Goal: Navigation & Orientation: Find specific page/section

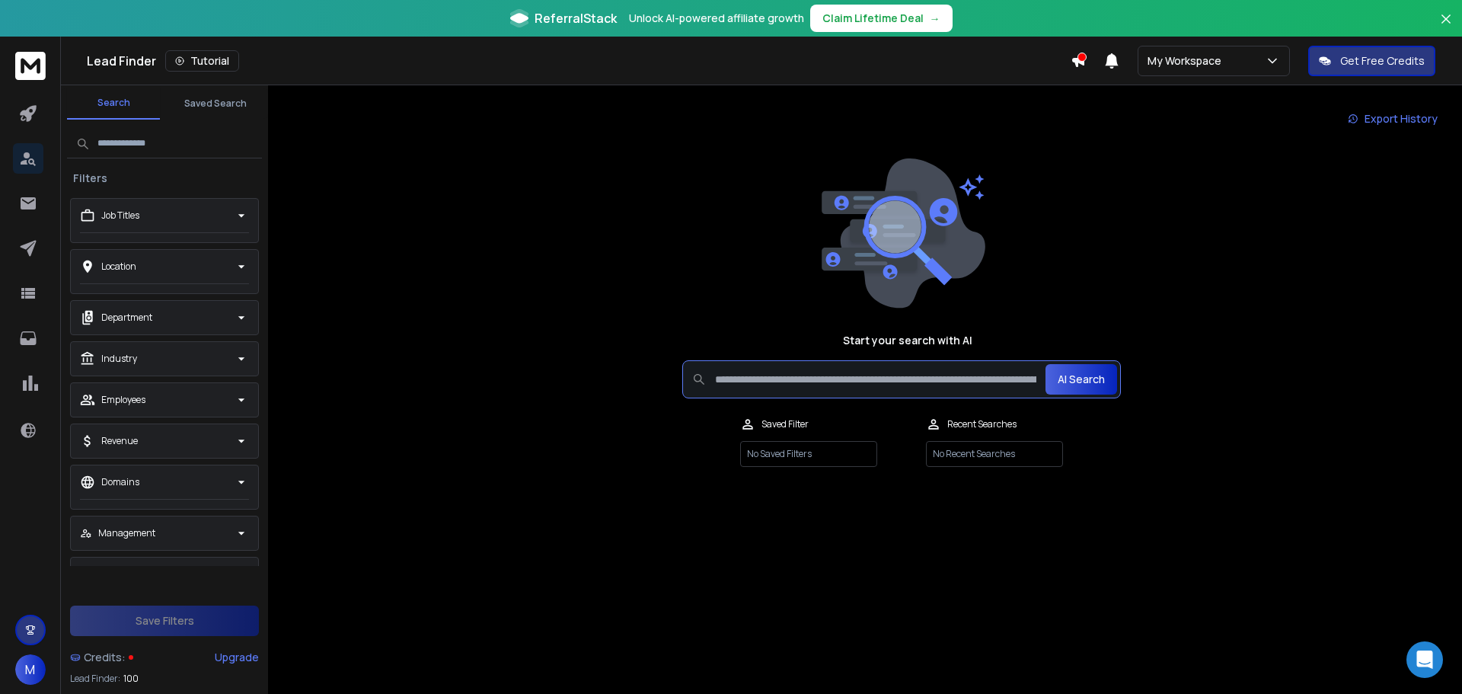
click at [1208, 517] on div "ReferralStack Unlock AI-powered affiliate growth Lifetime Deals available! Clai…" at bounding box center [731, 347] width 1462 height 694
click at [841, 553] on div "ReferralStack Unlock AI-powered affiliate growth Lifetime Deals available! Clai…" at bounding box center [731, 347] width 1462 height 694
click at [998, 603] on div "ReferralStack Unlock AI-powered affiliate growth Lifetime Deals available! Clai…" at bounding box center [731, 347] width 1462 height 694
click at [953, 619] on div "ReferralStack Unlock AI-powered affiliate growth Lifetime Deals available! Clai…" at bounding box center [731, 347] width 1462 height 694
click at [1461, 522] on div "ReferralStack Unlock AI-powered affiliate growth Lifetime Deals available! Clai…" at bounding box center [731, 347] width 1462 height 694
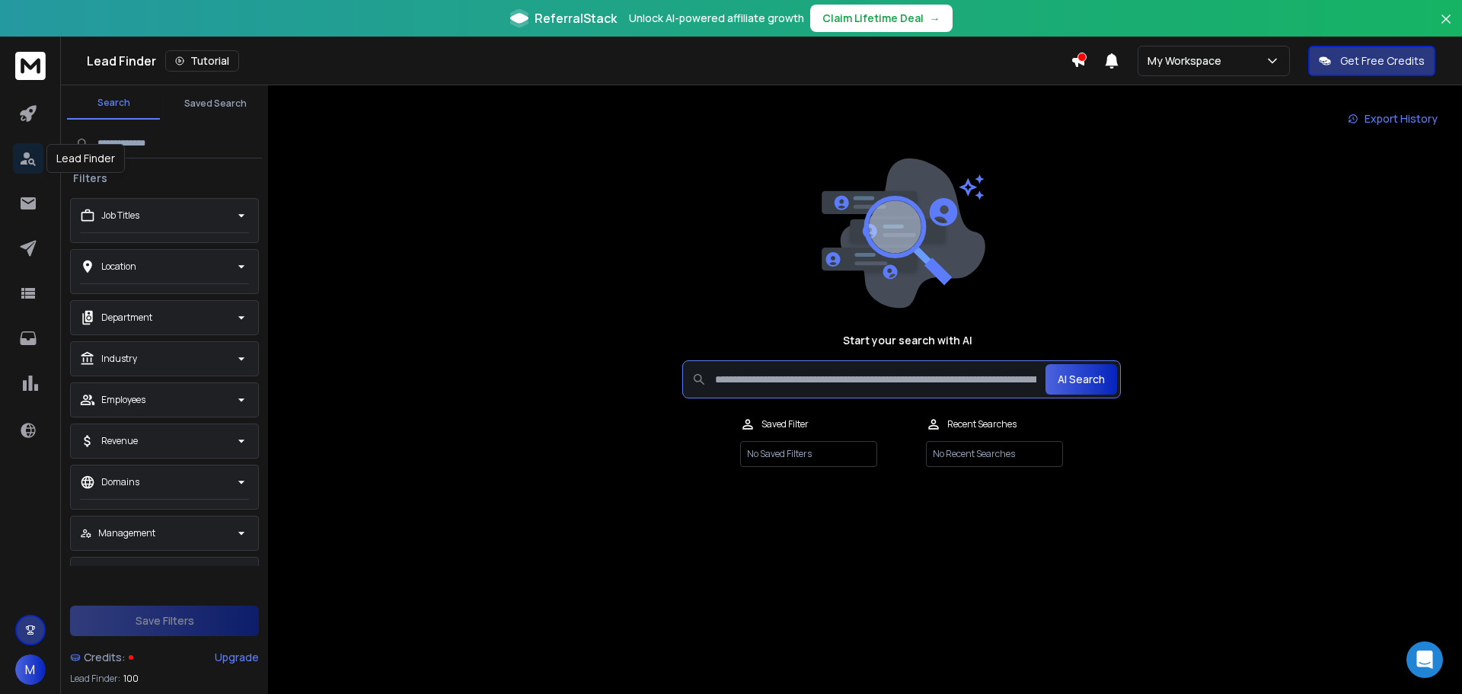
click at [27, 187] on div at bounding box center [30, 274] width 35 height 353
click at [31, 190] on link at bounding box center [28, 203] width 30 height 30
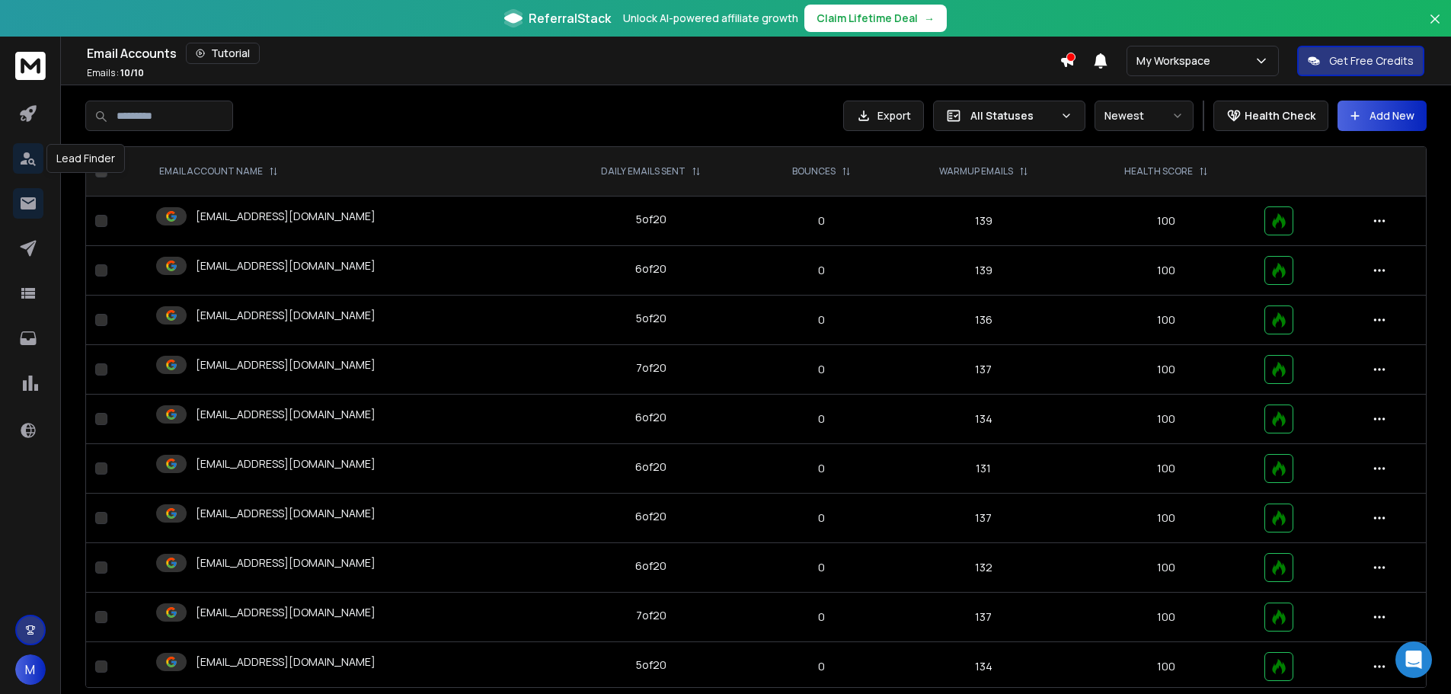
click at [26, 159] on icon at bounding box center [28, 158] width 18 height 18
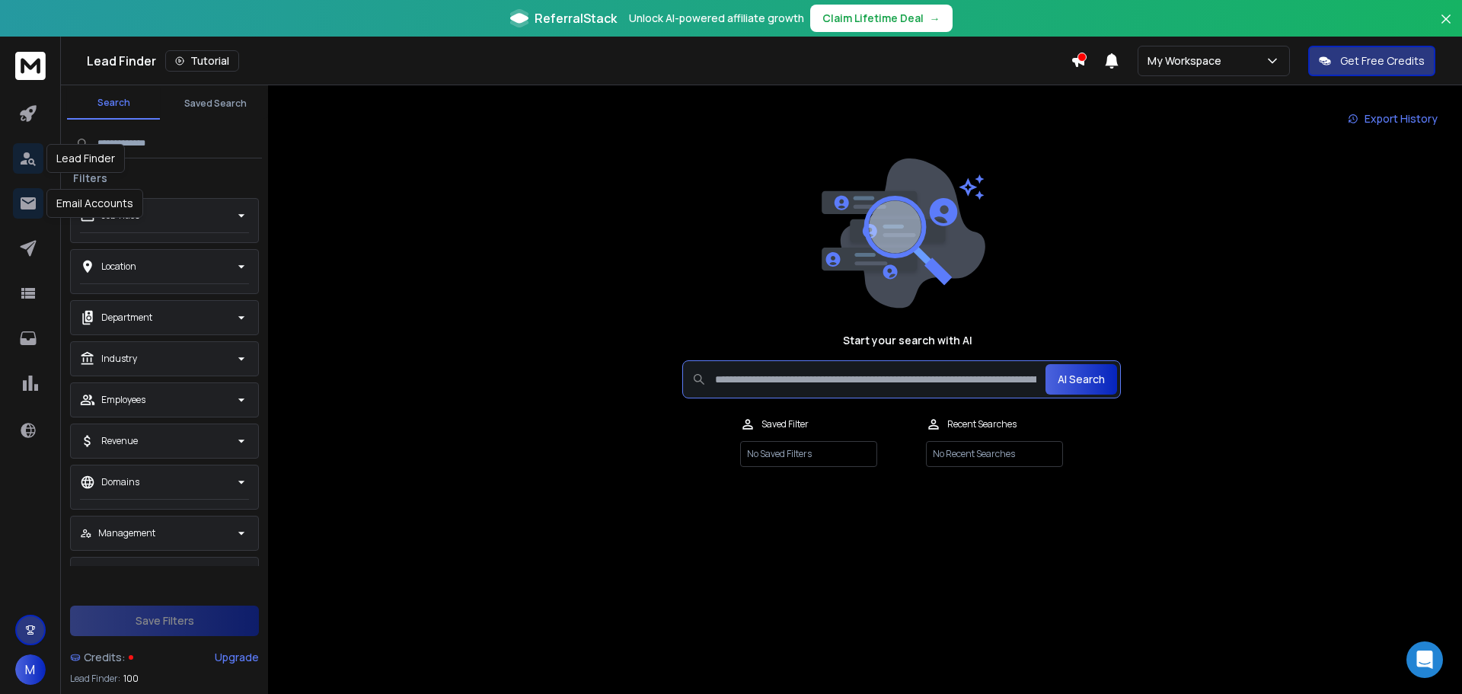
click at [36, 199] on icon at bounding box center [28, 203] width 18 height 18
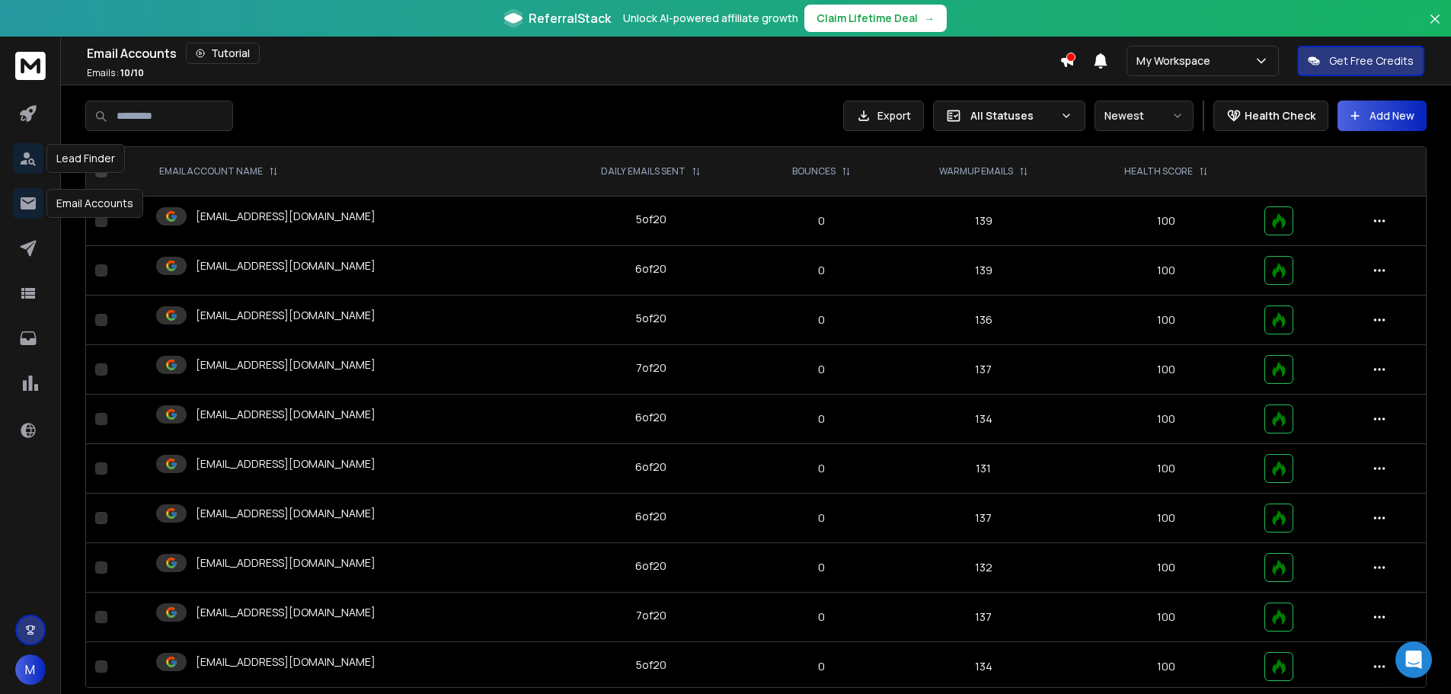
click at [28, 170] on link at bounding box center [28, 158] width 30 height 30
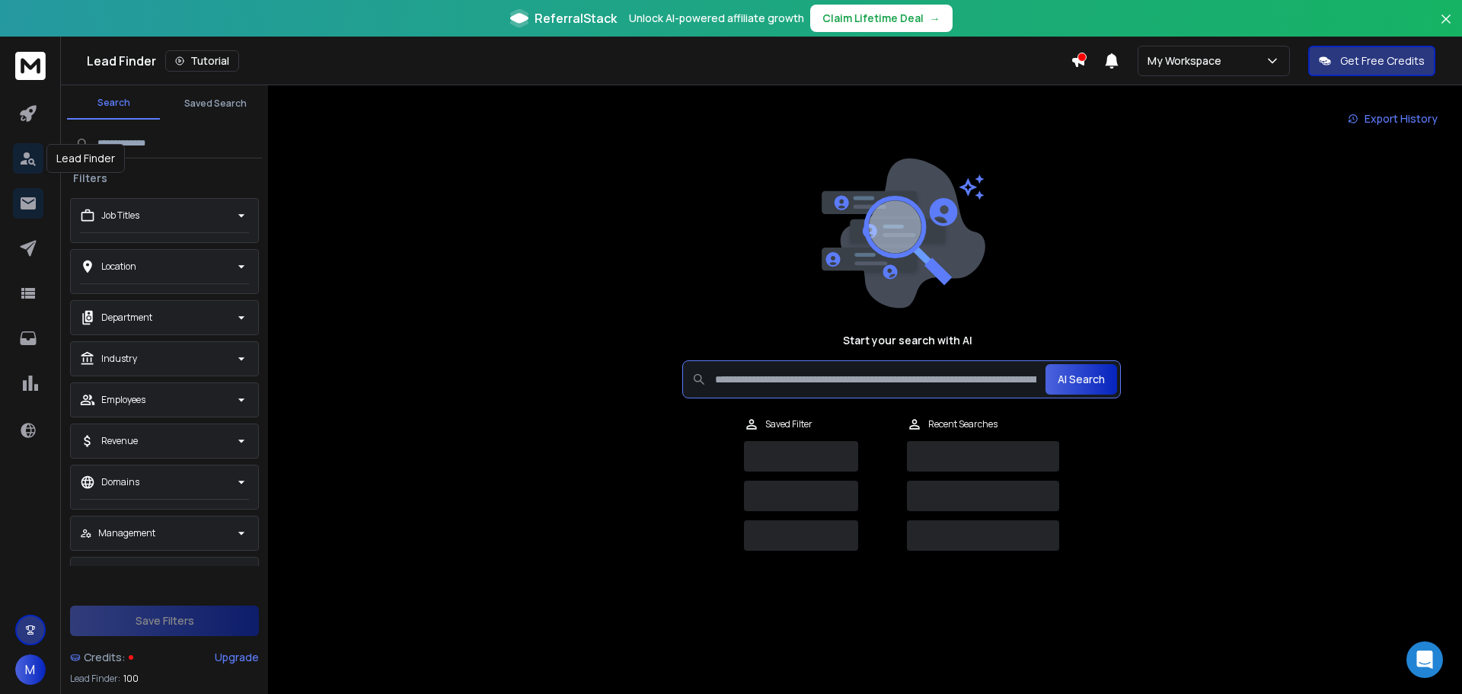
click at [32, 204] on icon at bounding box center [28, 203] width 15 height 12
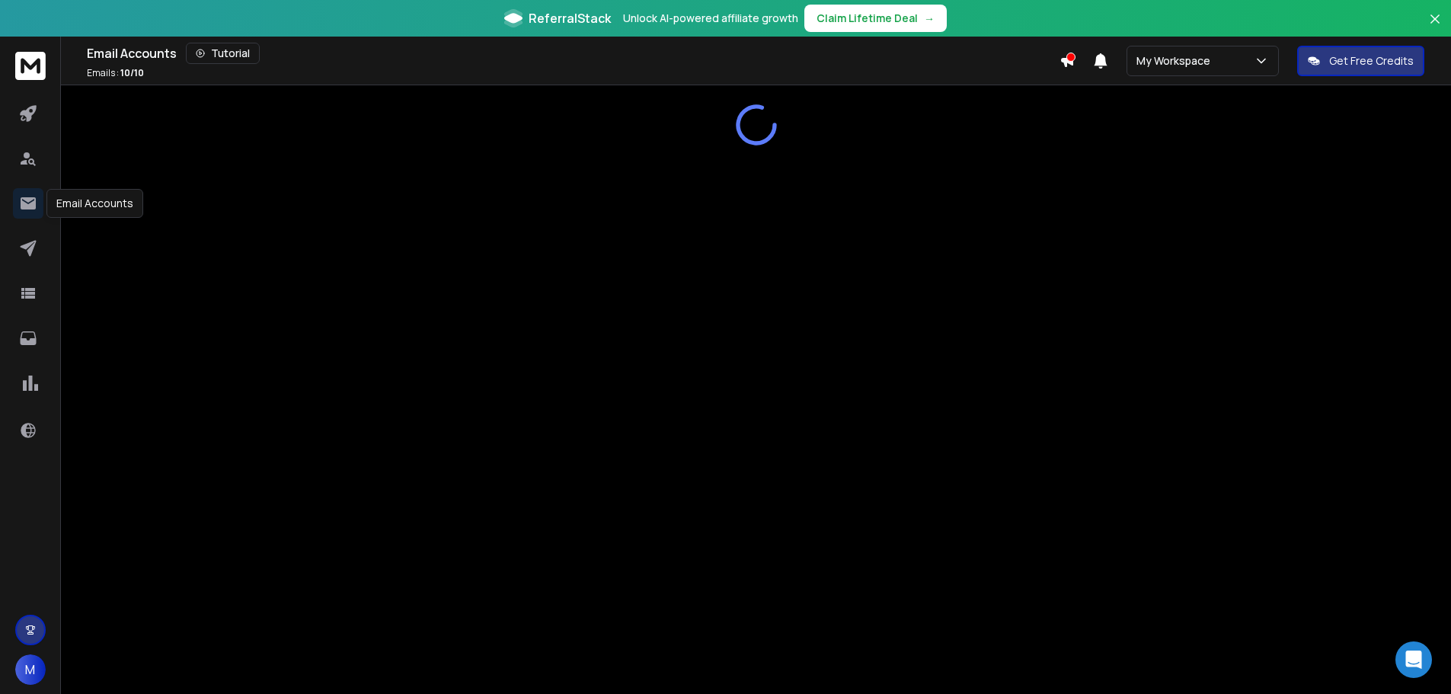
click at [29, 175] on div at bounding box center [30, 161] width 35 height 36
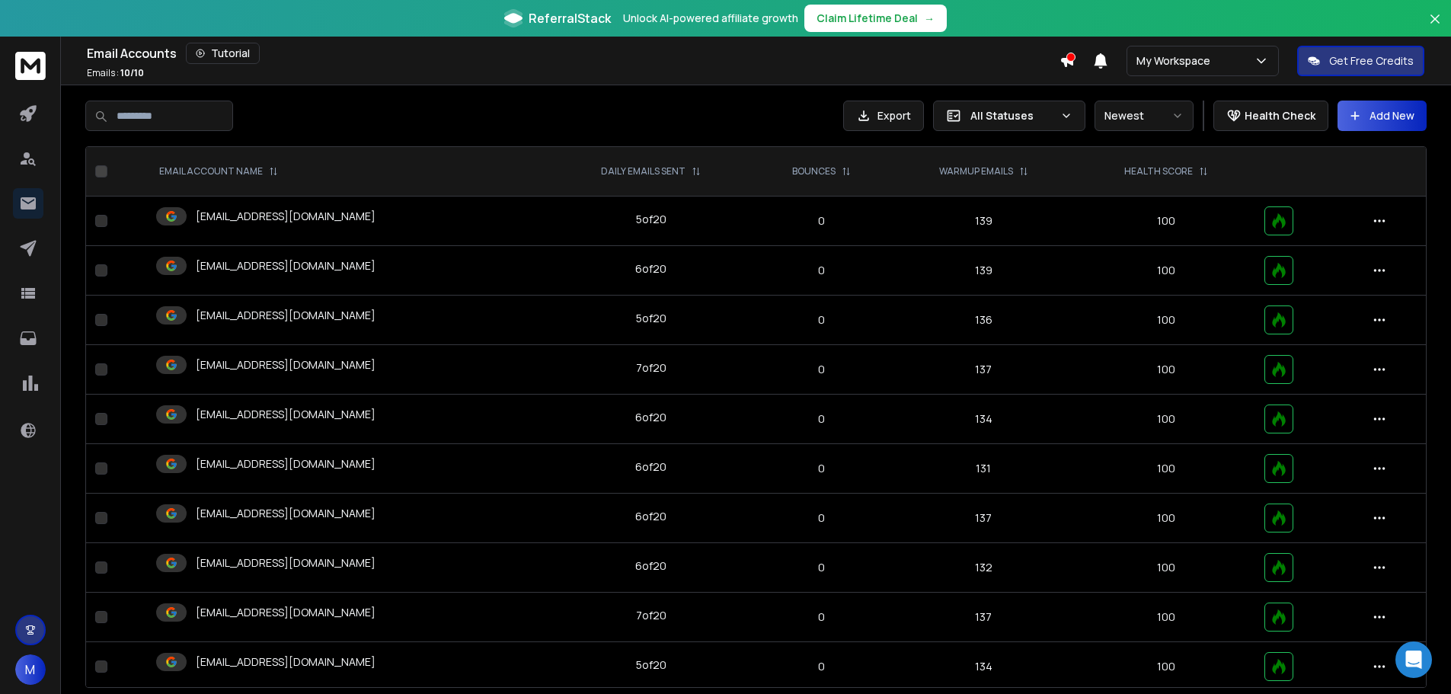
click at [30, 219] on div at bounding box center [30, 206] width 35 height 36
click at [30, 245] on icon at bounding box center [28, 249] width 16 height 16
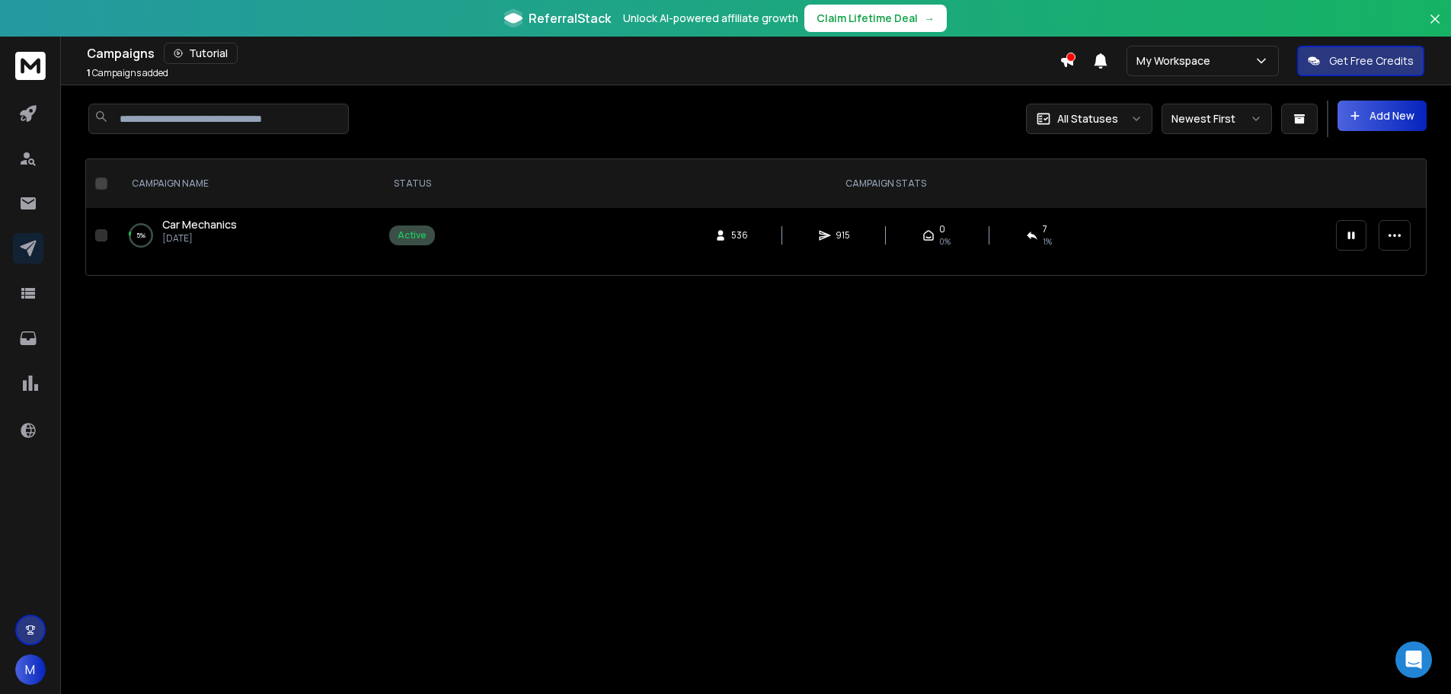
click at [1014, 668] on div "Campaigns 1 Campaigns Added All Statuses Newest First Add New CAMPAIGN NAME STA…" at bounding box center [755, 448] width 1341 height 694
